Goal: Communication & Community: Answer question/provide support

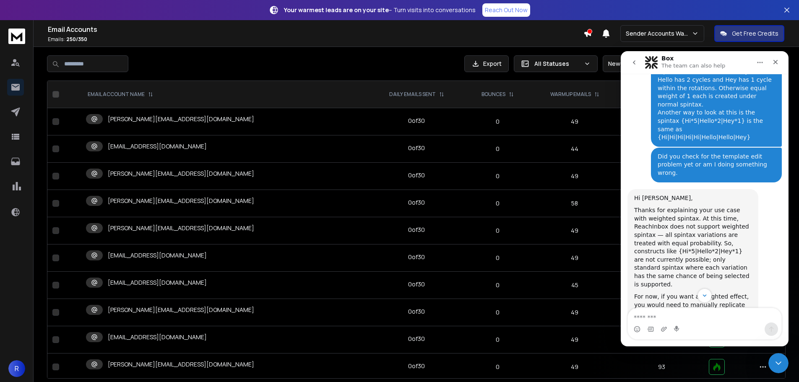
scroll to position [1256, 0]
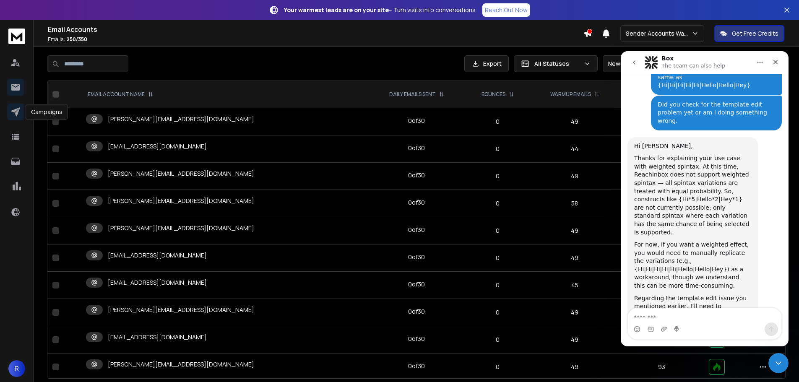
click at [20, 109] on icon at bounding box center [15, 112] width 10 height 10
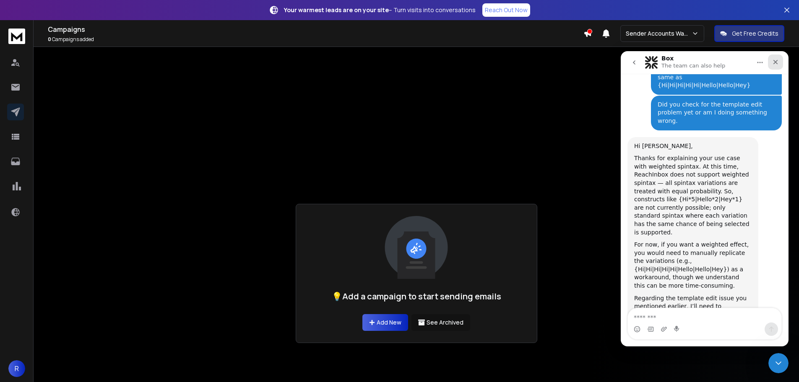
click at [777, 62] on icon "Close" at bounding box center [775, 62] width 7 height 7
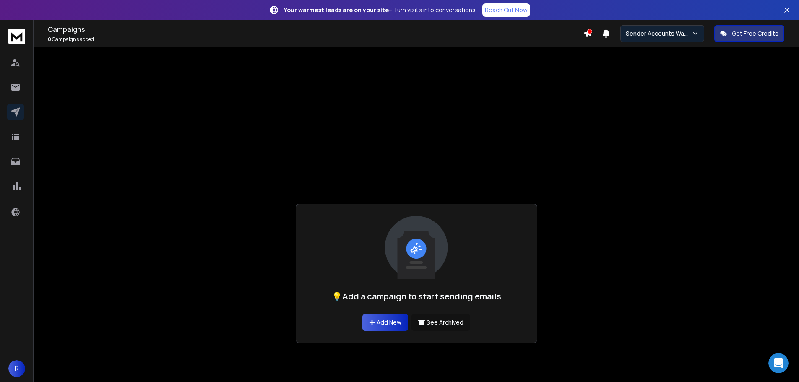
scroll to position [1256, 0]
click at [698, 32] on icon "button" at bounding box center [694, 33] width 7 height 8
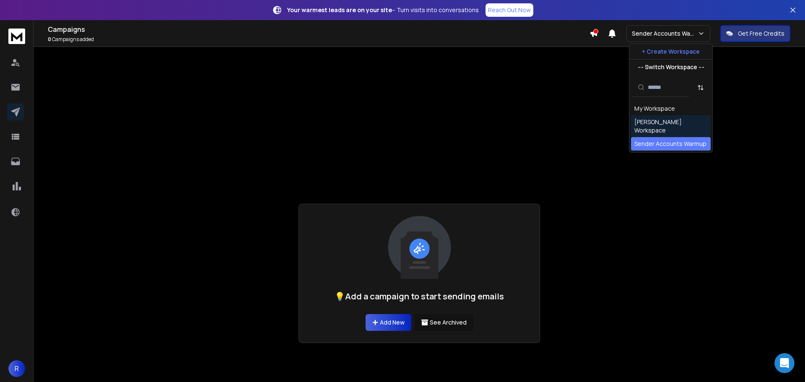
click at [648, 122] on div "[PERSON_NAME] Workspace" at bounding box center [670, 126] width 73 height 17
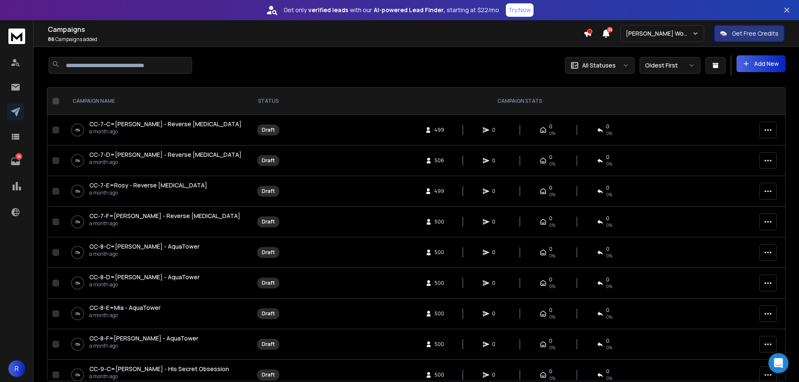
click at [151, 127] on span "CC-7-C=Jim - Reverse Diabetes" at bounding box center [165, 124] width 152 height 8
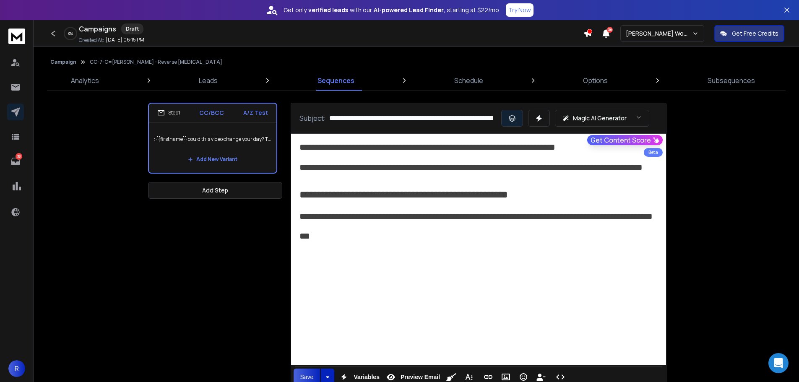
click at [512, 118] on icon at bounding box center [512, 118] width 8 height 8
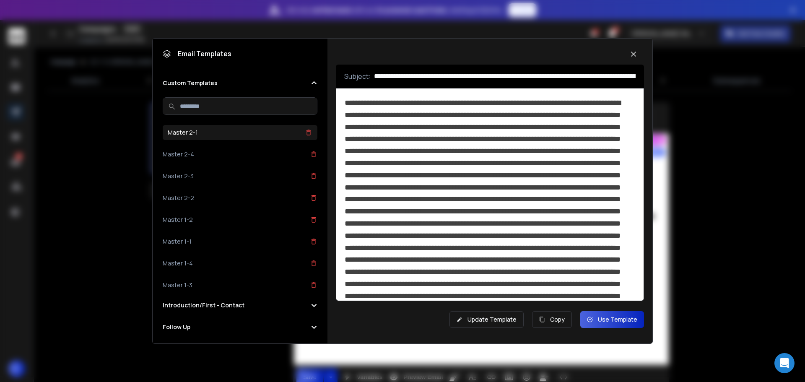
click at [228, 133] on div "Master 2-1" at bounding box center [240, 132] width 145 height 8
click at [344, 101] on div "**********" at bounding box center [489, 194] width 307 height 212
click at [634, 54] on icon at bounding box center [633, 54] width 5 height 5
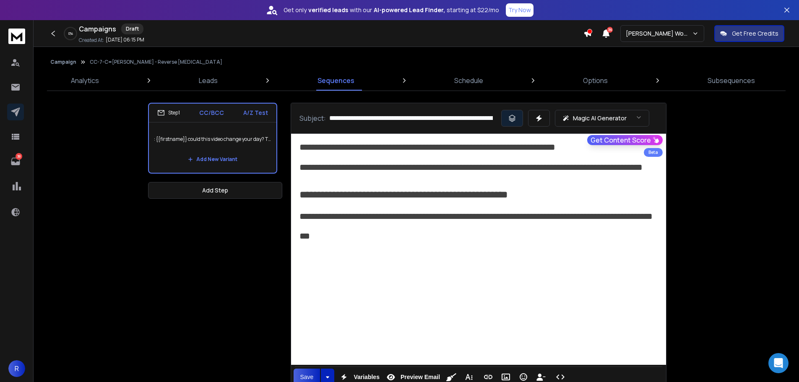
click at [516, 119] on button at bounding box center [512, 118] width 22 height 17
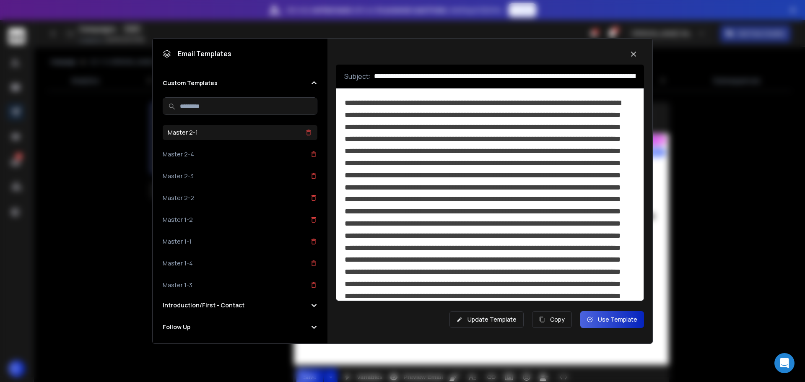
click at [214, 132] on div "Master 2-1" at bounding box center [240, 132] width 145 height 8
click at [190, 152] on h3 "Master 2-4" at bounding box center [178, 154] width 31 height 8
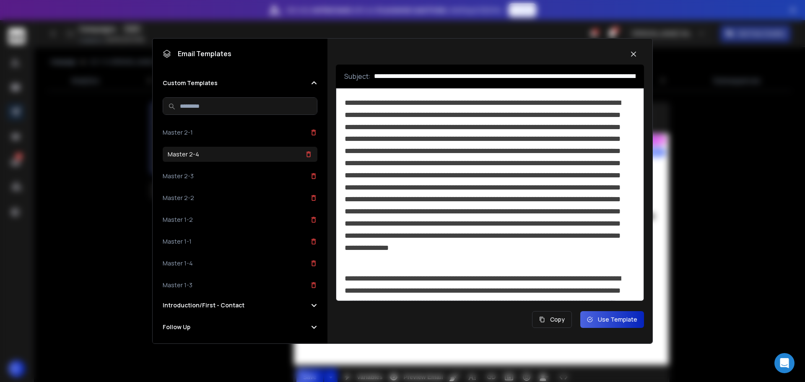
click at [187, 132] on h3 "Master 2-1" at bounding box center [178, 132] width 30 height 8
type input "**********"
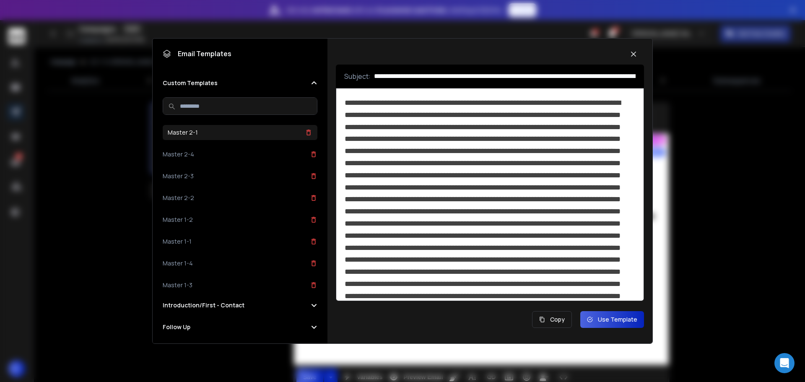
click at [634, 52] on icon at bounding box center [634, 54] width 8 height 8
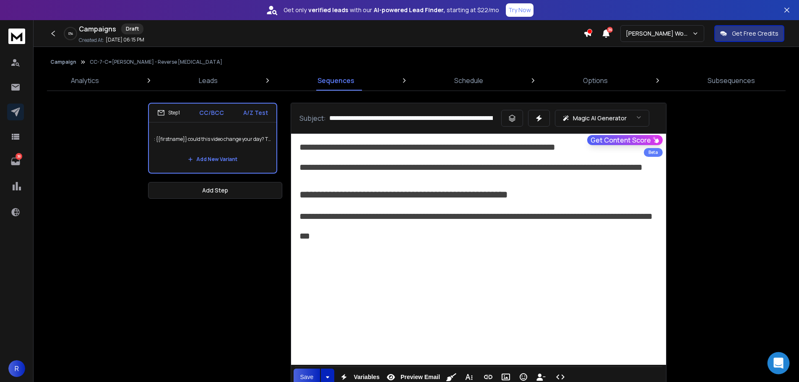
click at [779, 359] on icon "Open Intercom Messenger" at bounding box center [778, 363] width 10 height 11
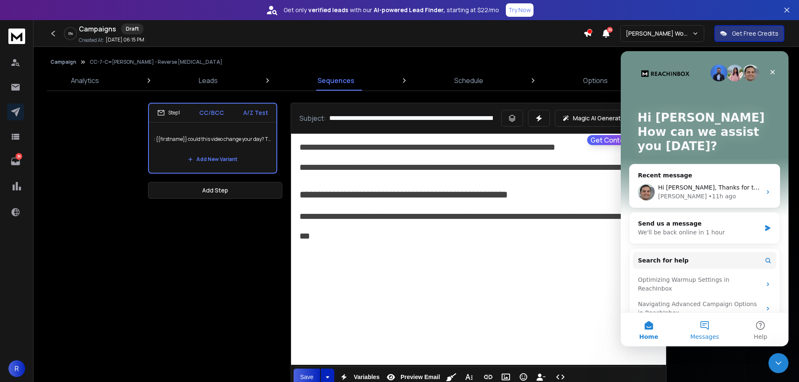
click at [709, 329] on button "Messages" at bounding box center [704, 330] width 56 height 34
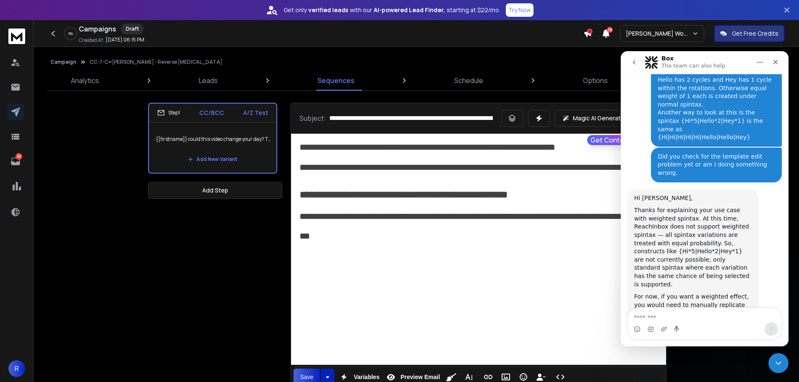
scroll to position [1256, 0]
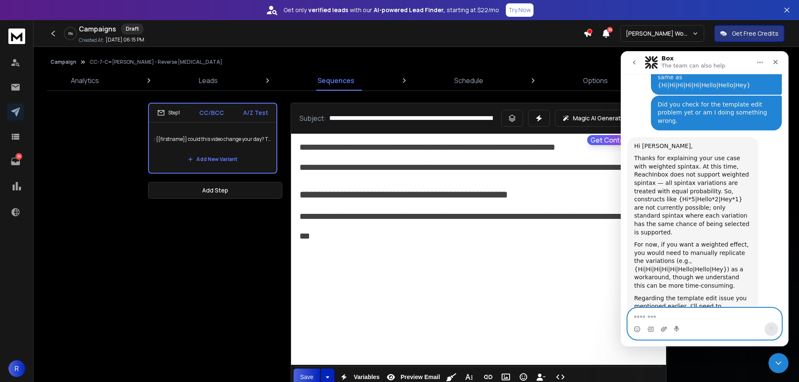
click at [665, 329] on icon "Upload attachment" at bounding box center [664, 329] width 6 height 5
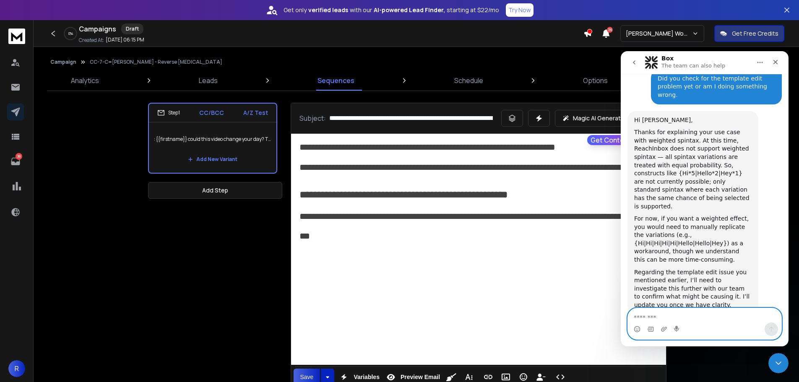
click at [649, 317] on textarea "Message…" at bounding box center [704, 315] width 153 height 14
click at [647, 317] on textarea "Message…" at bounding box center [704, 315] width 153 height 14
click at [646, 317] on textarea "**********" at bounding box center [704, 315] width 153 height 14
click at [669, 316] on textarea "**********" at bounding box center [704, 315] width 153 height 14
type textarea "**********"
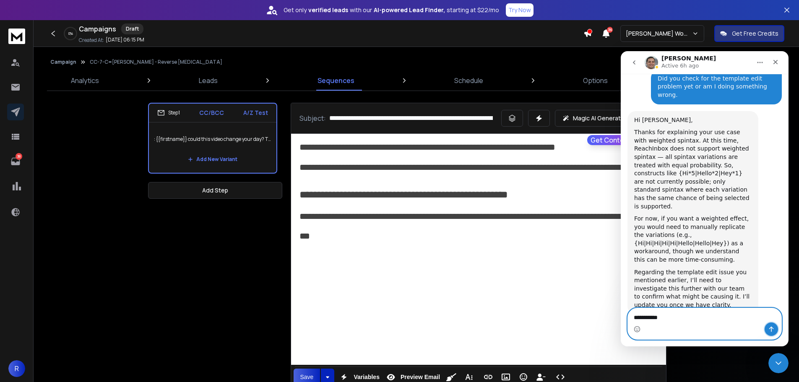
click at [769, 328] on icon "Send a message…" at bounding box center [771, 329] width 7 height 7
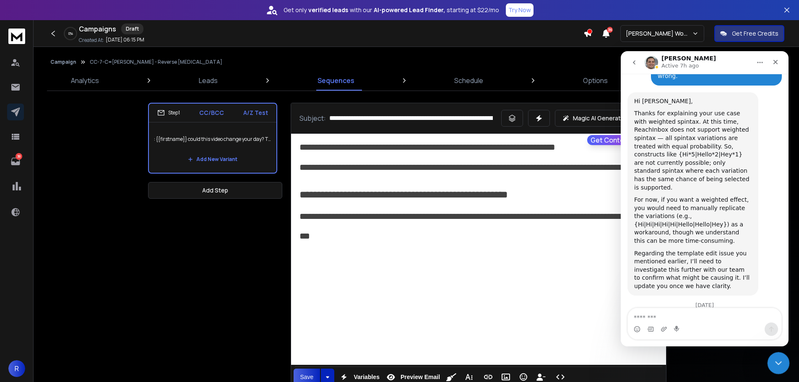
click at [776, 361] on icon "Close Intercom Messenger" at bounding box center [777, 362] width 10 height 10
